Goal: Check status: Check status

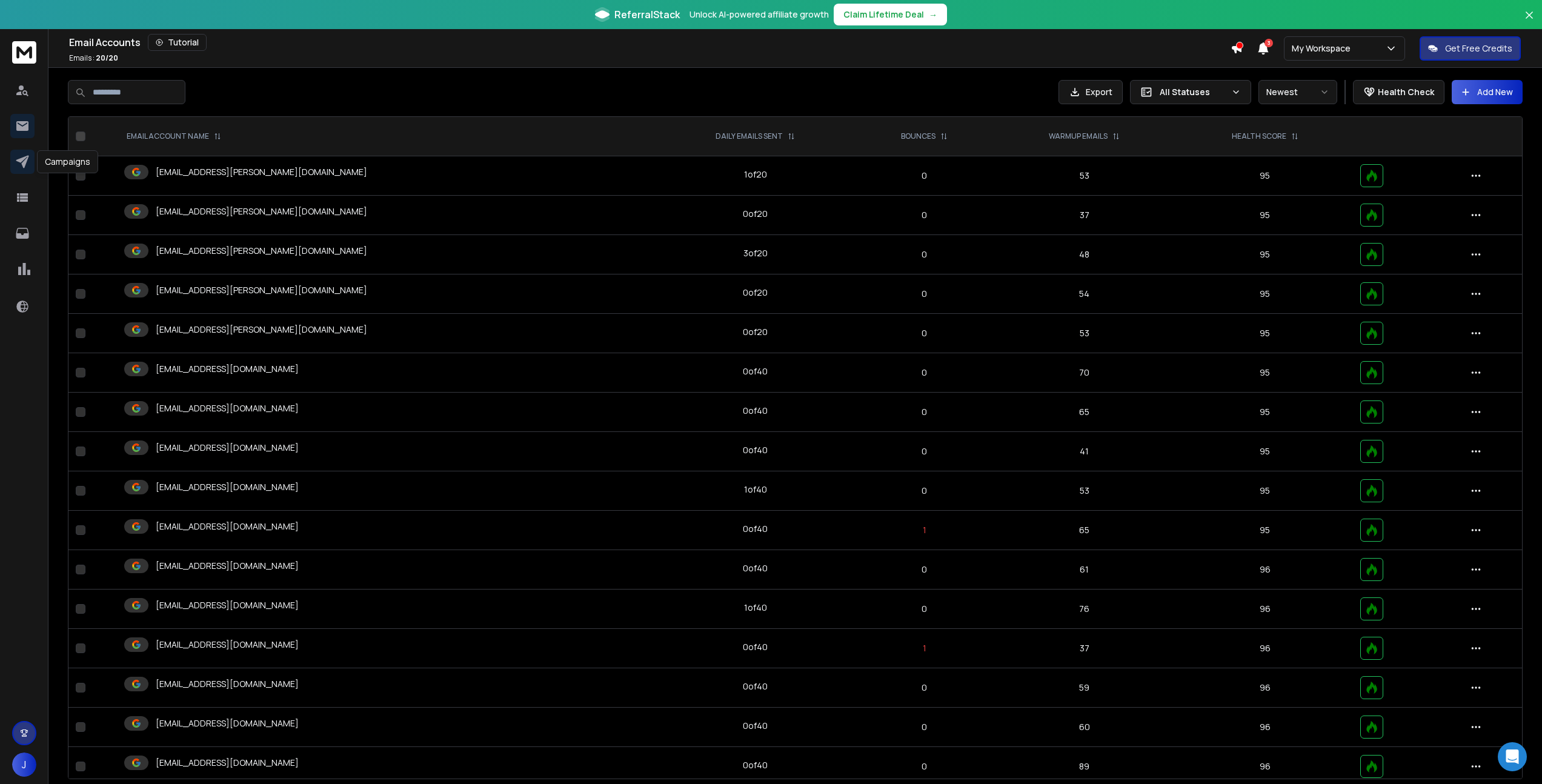
click at [27, 161] on icon at bounding box center [22, 161] width 14 height 14
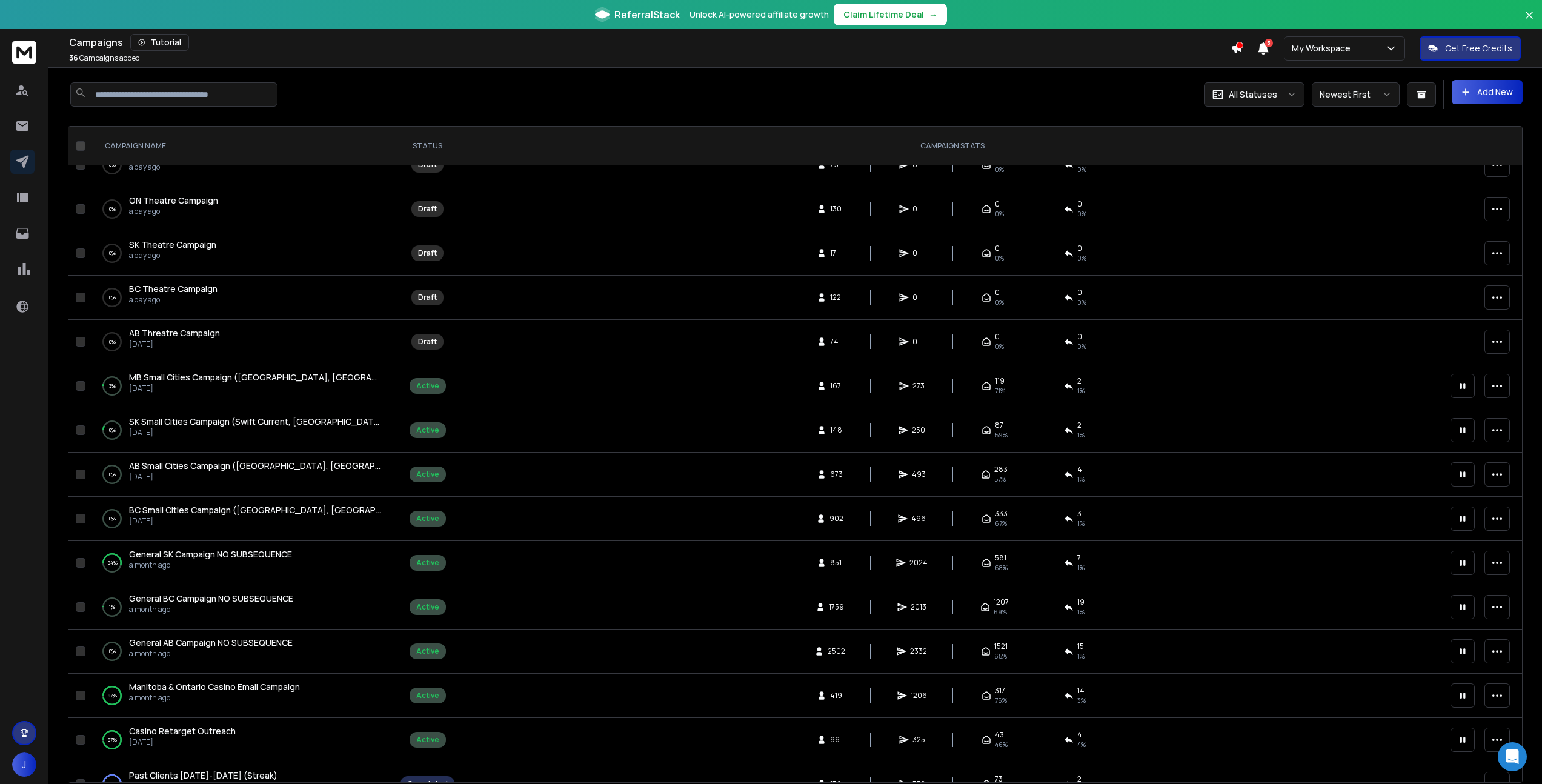
scroll to position [31, 0]
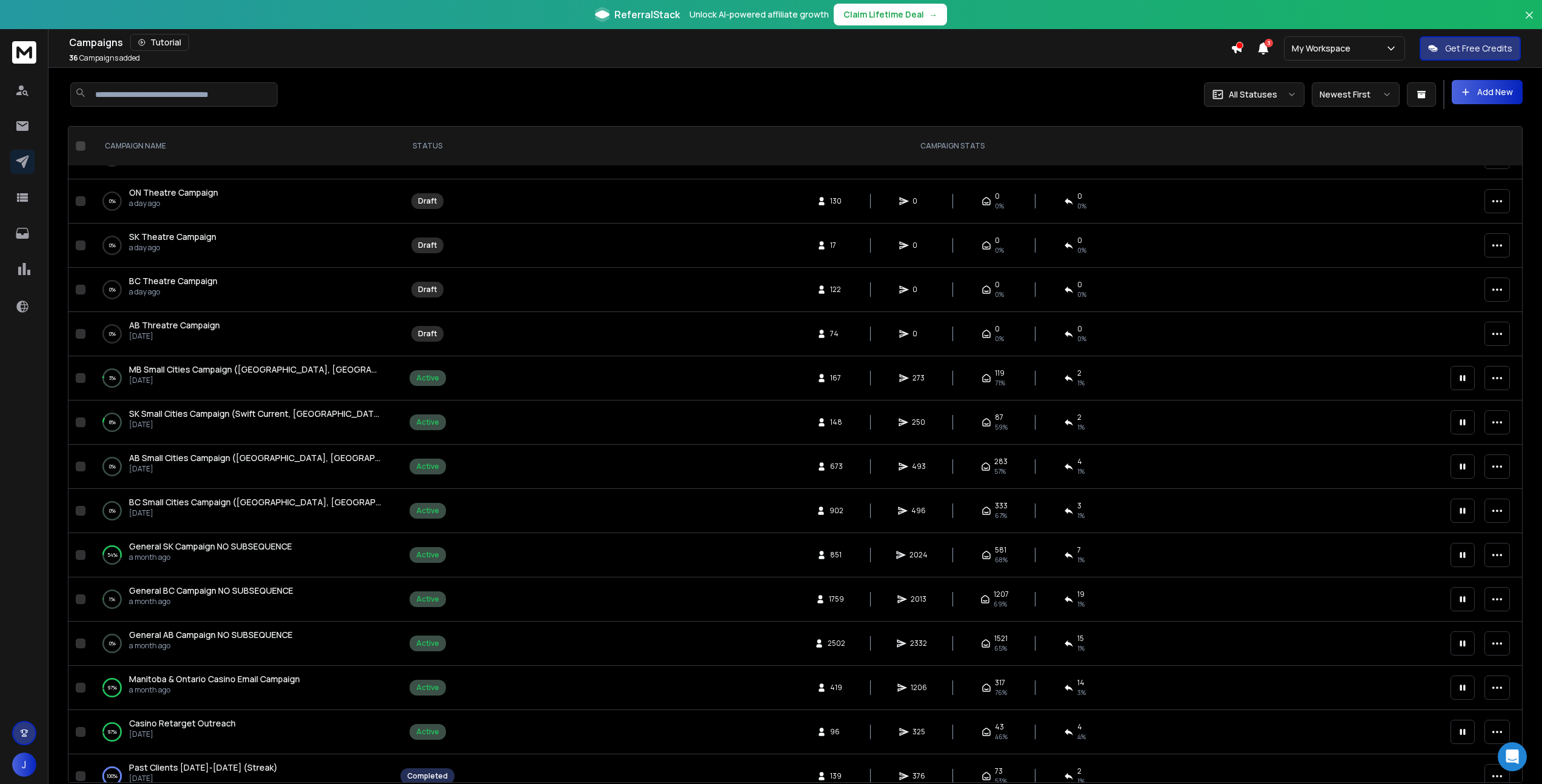
click at [236, 416] on span "SK Small Cities Campaign (Swift Current, [GEOGRAPHIC_DATA][PERSON_NAME])" at bounding box center [292, 413] width 327 height 12
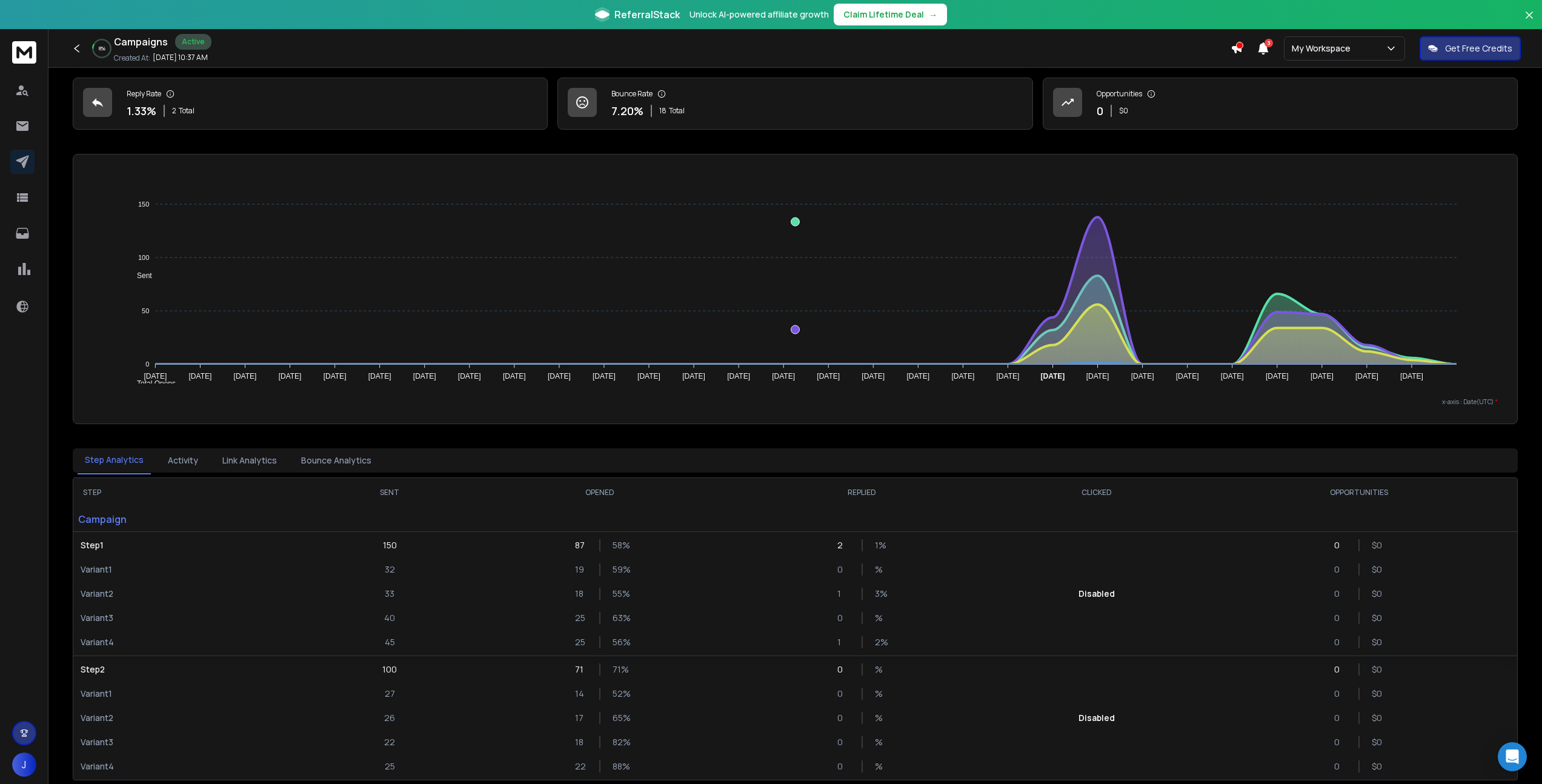
scroll to position [200, 0]
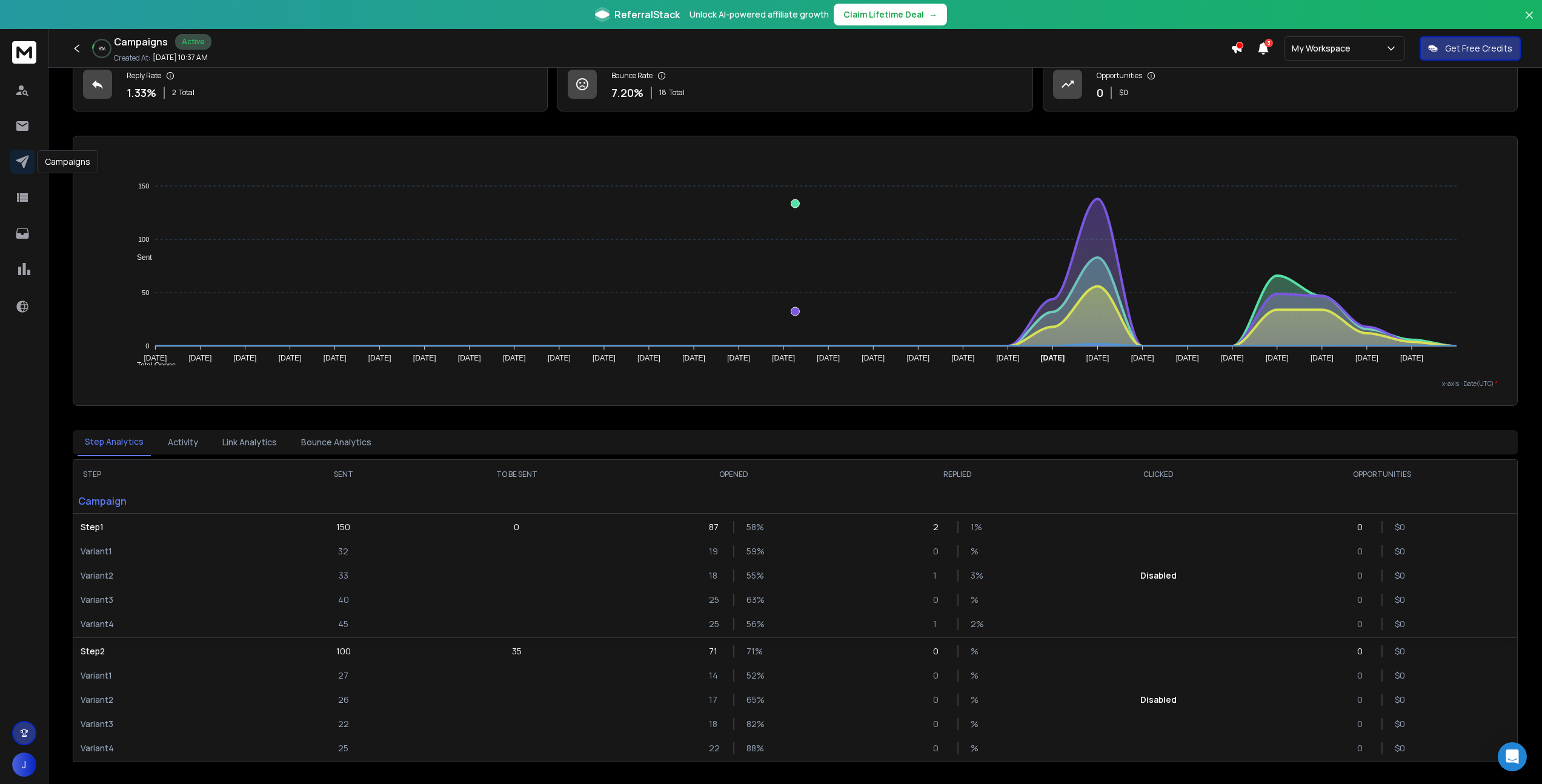
click at [28, 158] on icon at bounding box center [22, 161] width 14 height 14
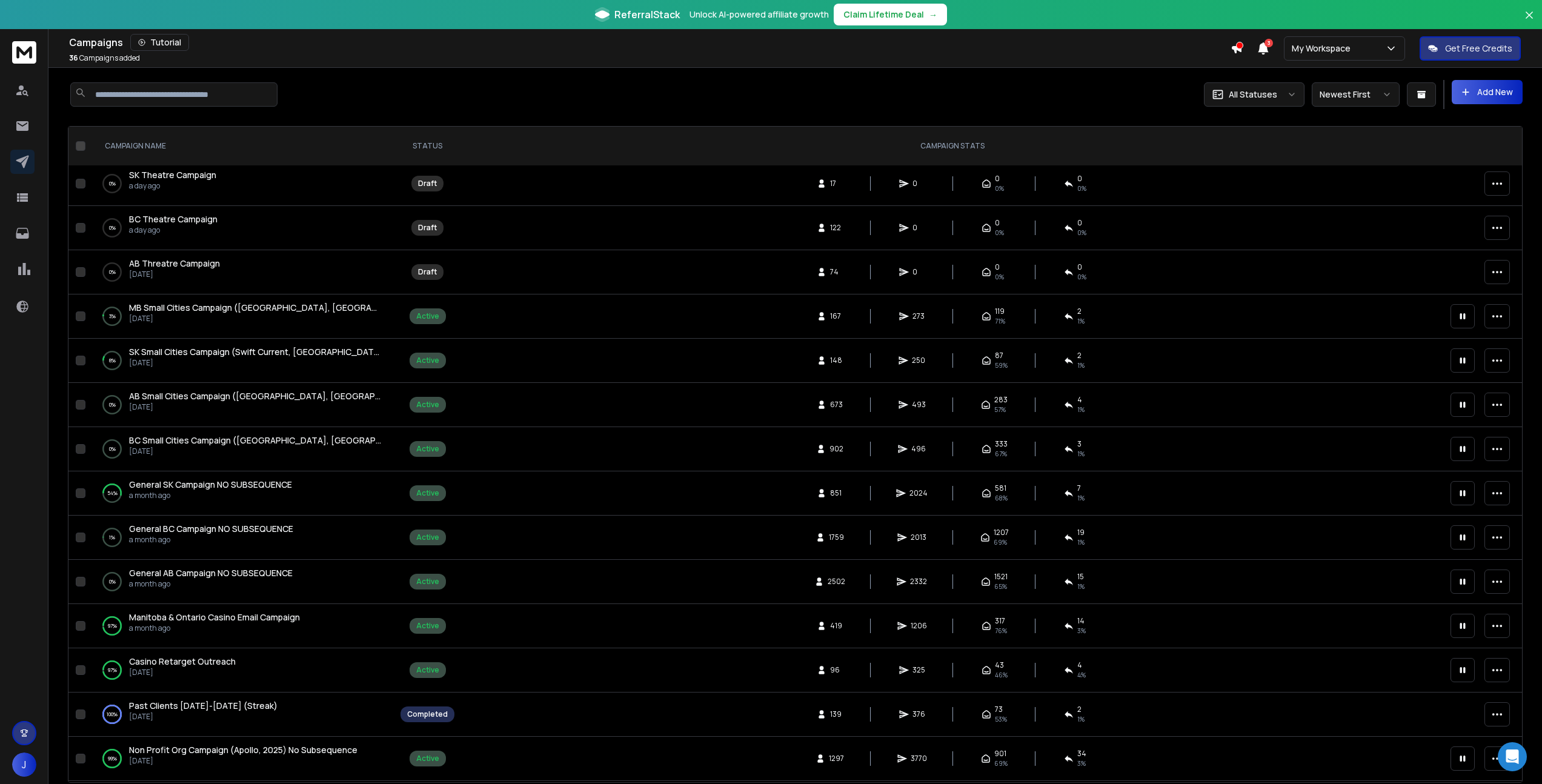
scroll to position [124, 0]
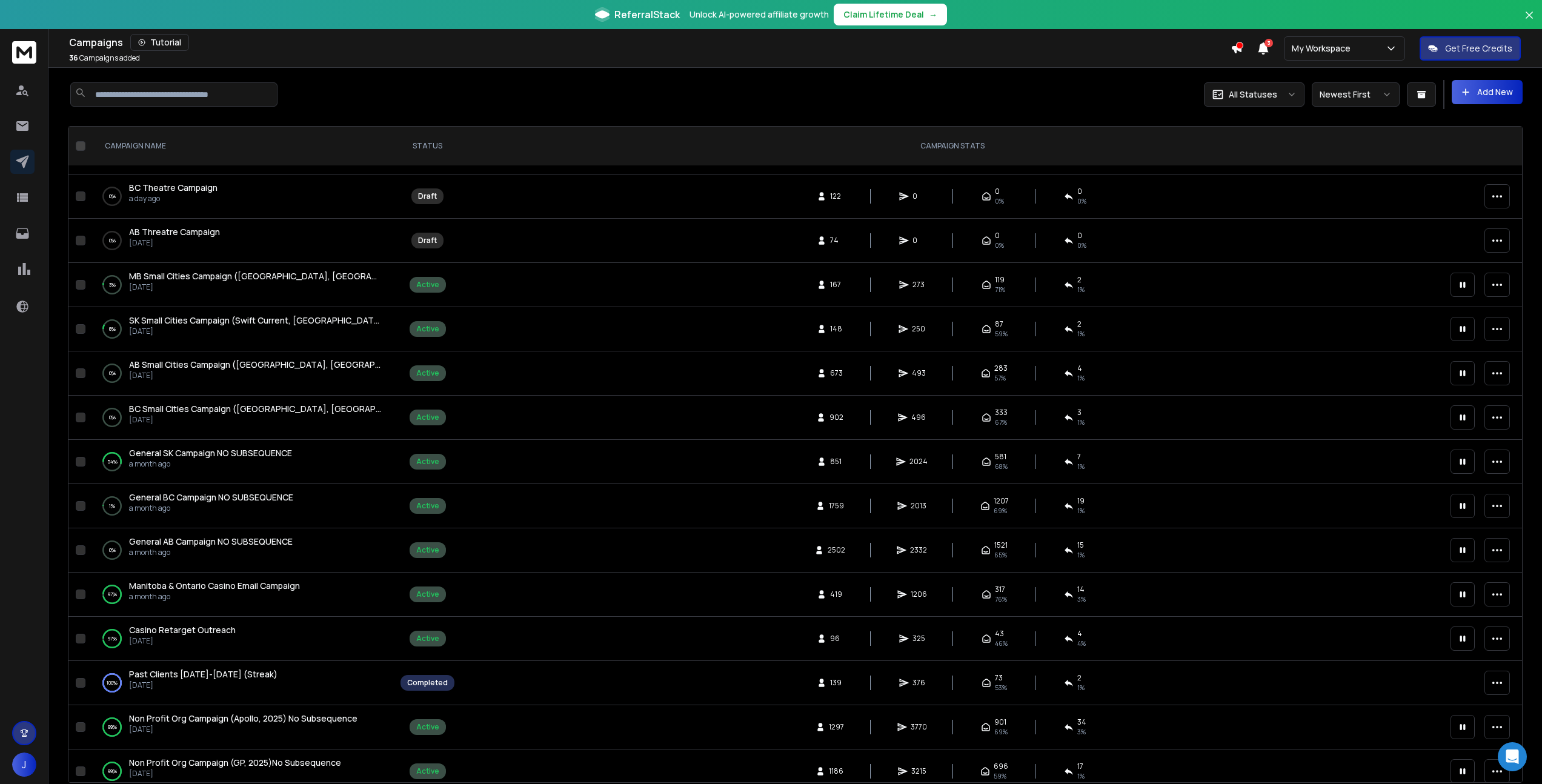
click at [248, 453] on span "General SK Campaign NO SUBSEQUENCE" at bounding box center [210, 453] width 163 height 12
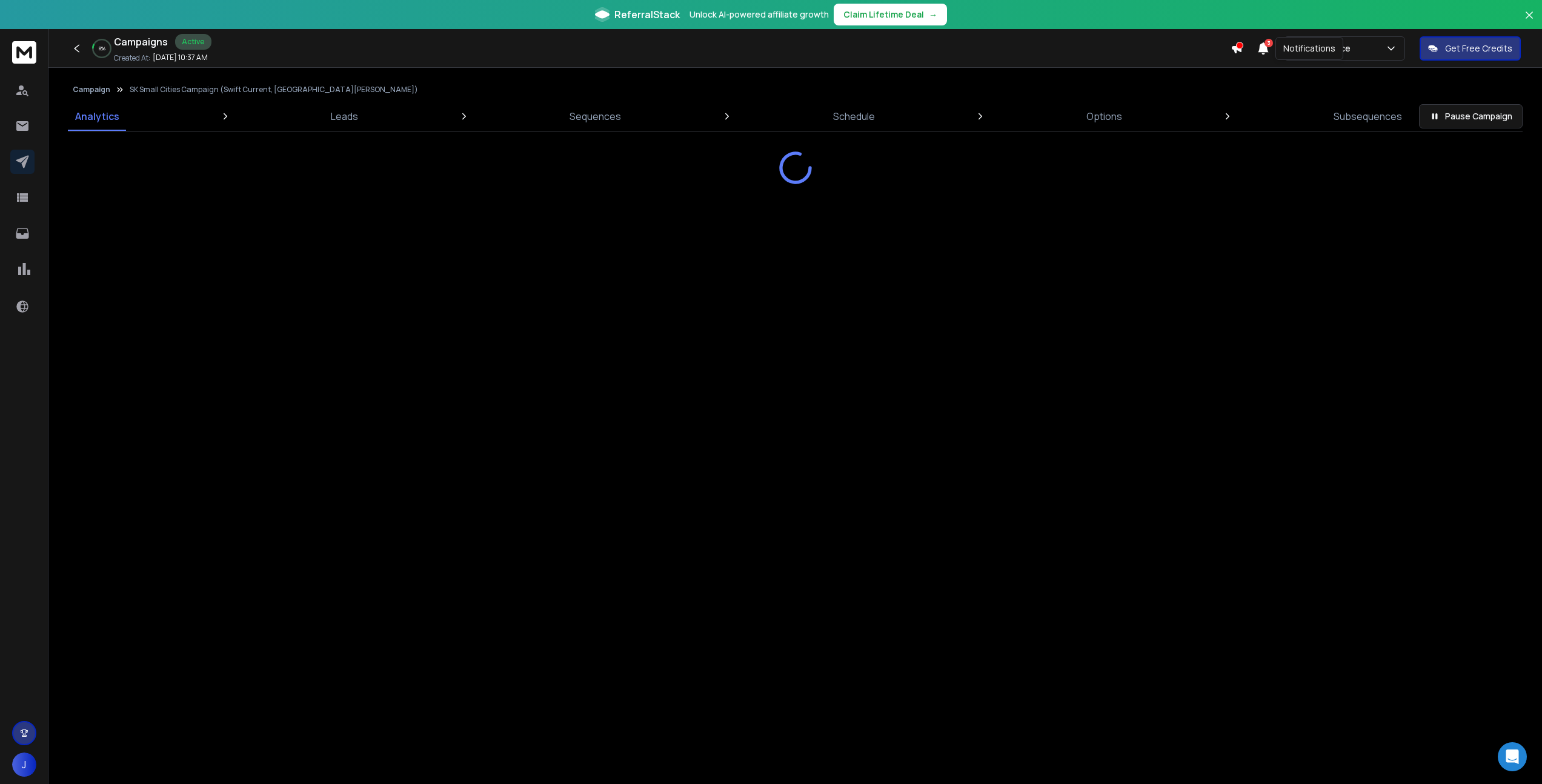
click at [1271, 46] on span "3" at bounding box center [1269, 43] width 8 height 8
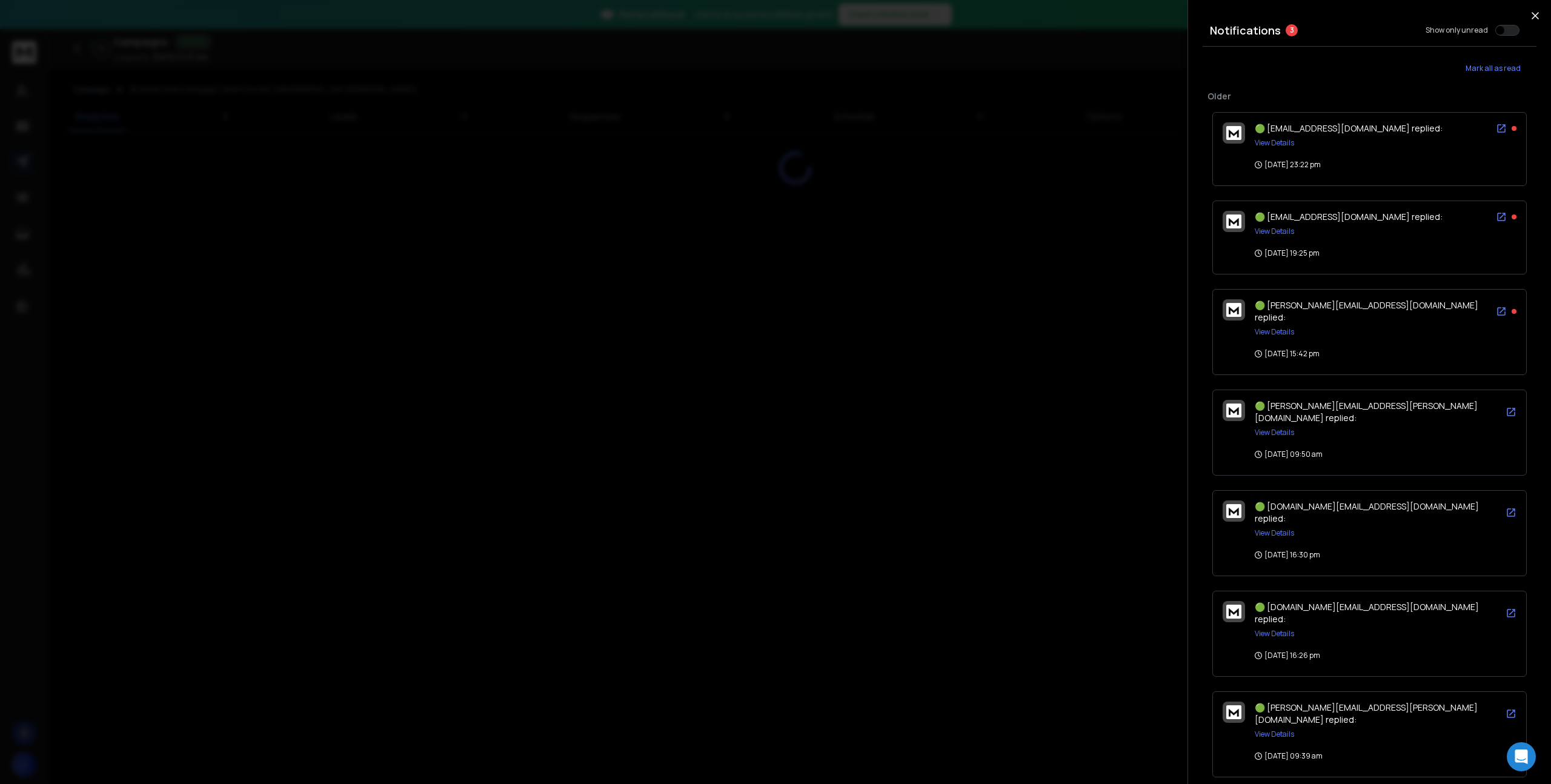
click at [1535, 14] on icon "button" at bounding box center [1535, 16] width 13 height 13
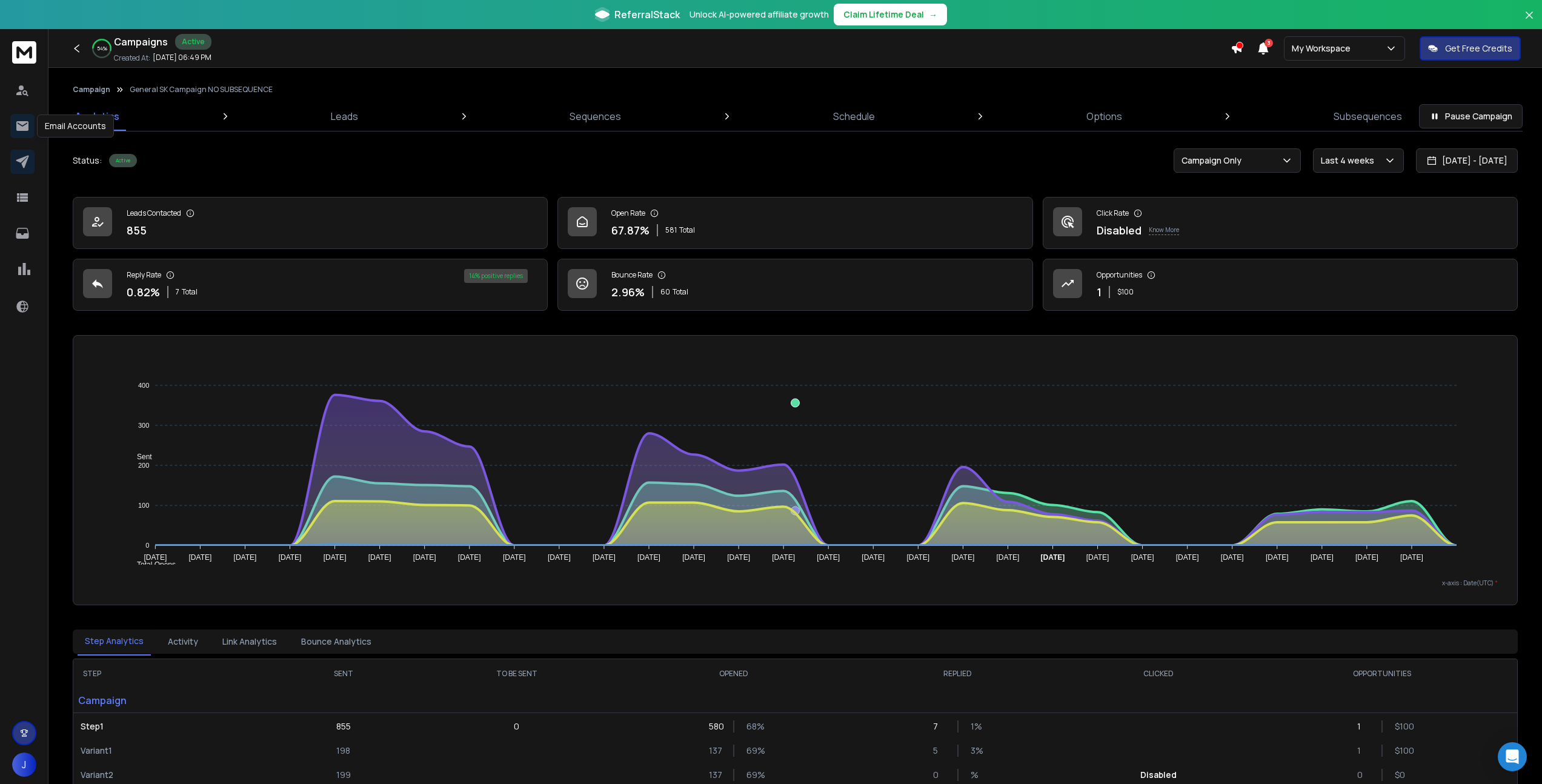
click at [28, 129] on icon at bounding box center [23, 126] width 13 height 10
